Goal: Navigation & Orientation: Find specific page/section

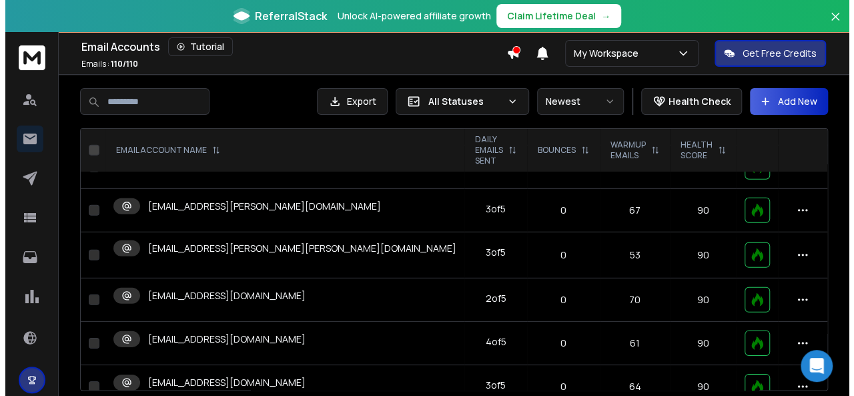
scroll to position [4540, 0]
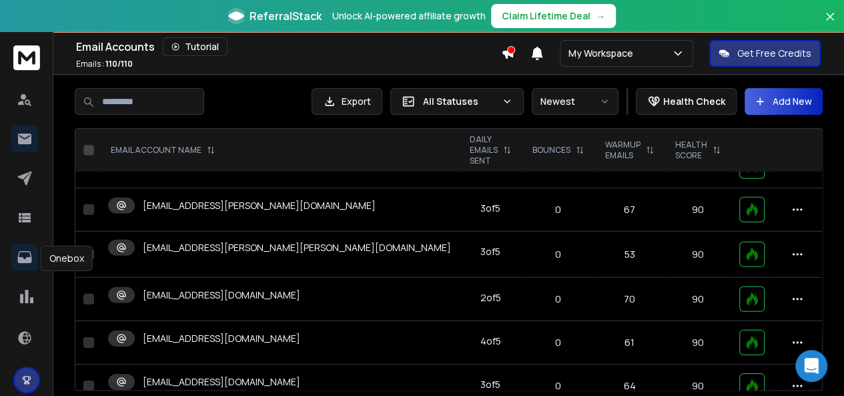
click at [13, 257] on link at bounding box center [24, 257] width 27 height 27
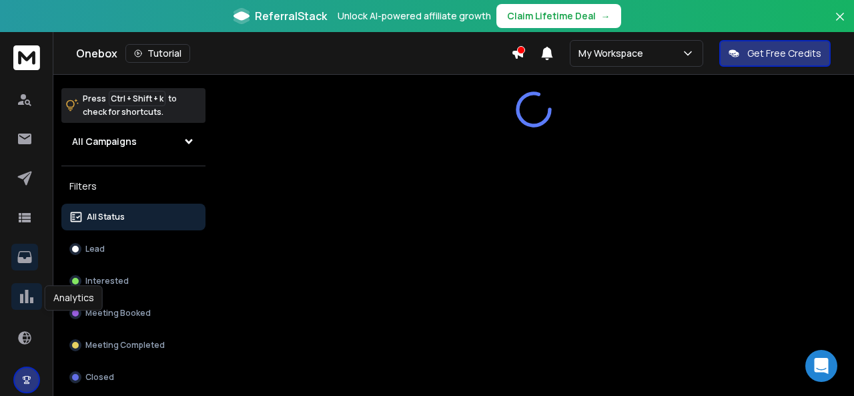
click at [20, 300] on icon at bounding box center [26, 296] width 13 height 13
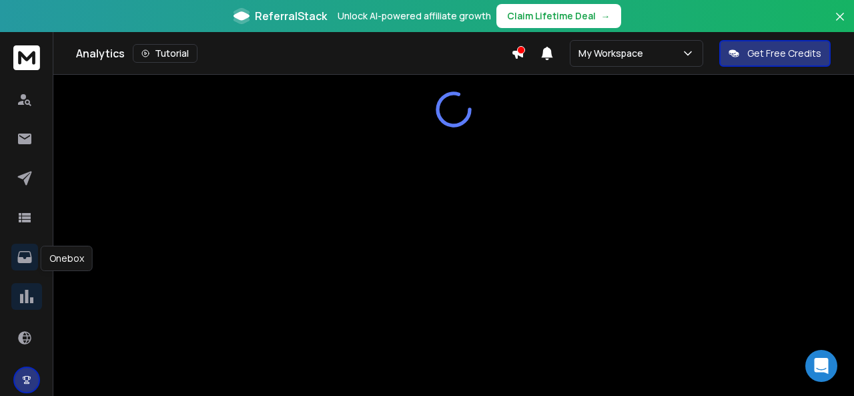
click at [13, 256] on link at bounding box center [24, 257] width 27 height 27
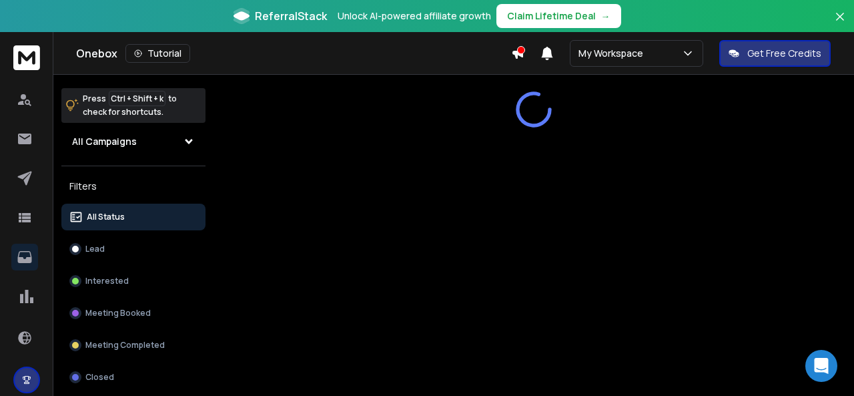
click at [834, 23] on button "Close banner" at bounding box center [839, 24] width 17 height 32
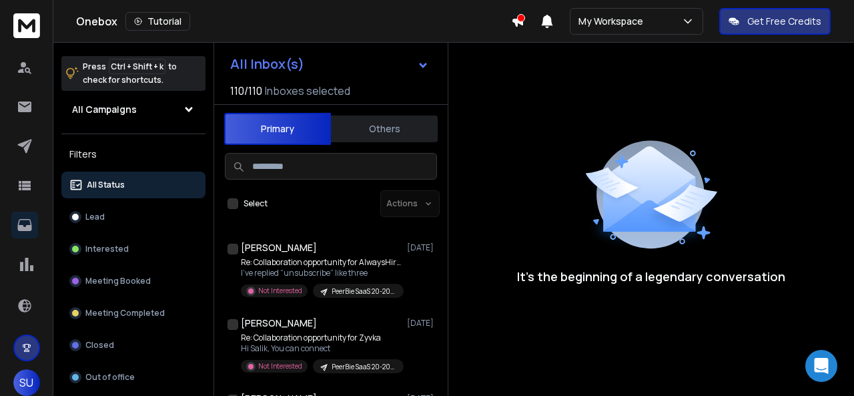
click at [430, 25] on div "Onebox Tutorial" at bounding box center [293, 21] width 435 height 19
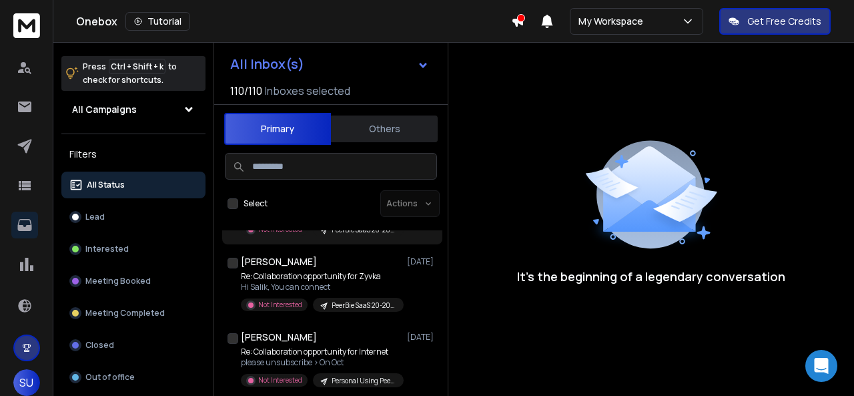
scroll to position [111, 0]
